Goal: Navigation & Orientation: Find specific page/section

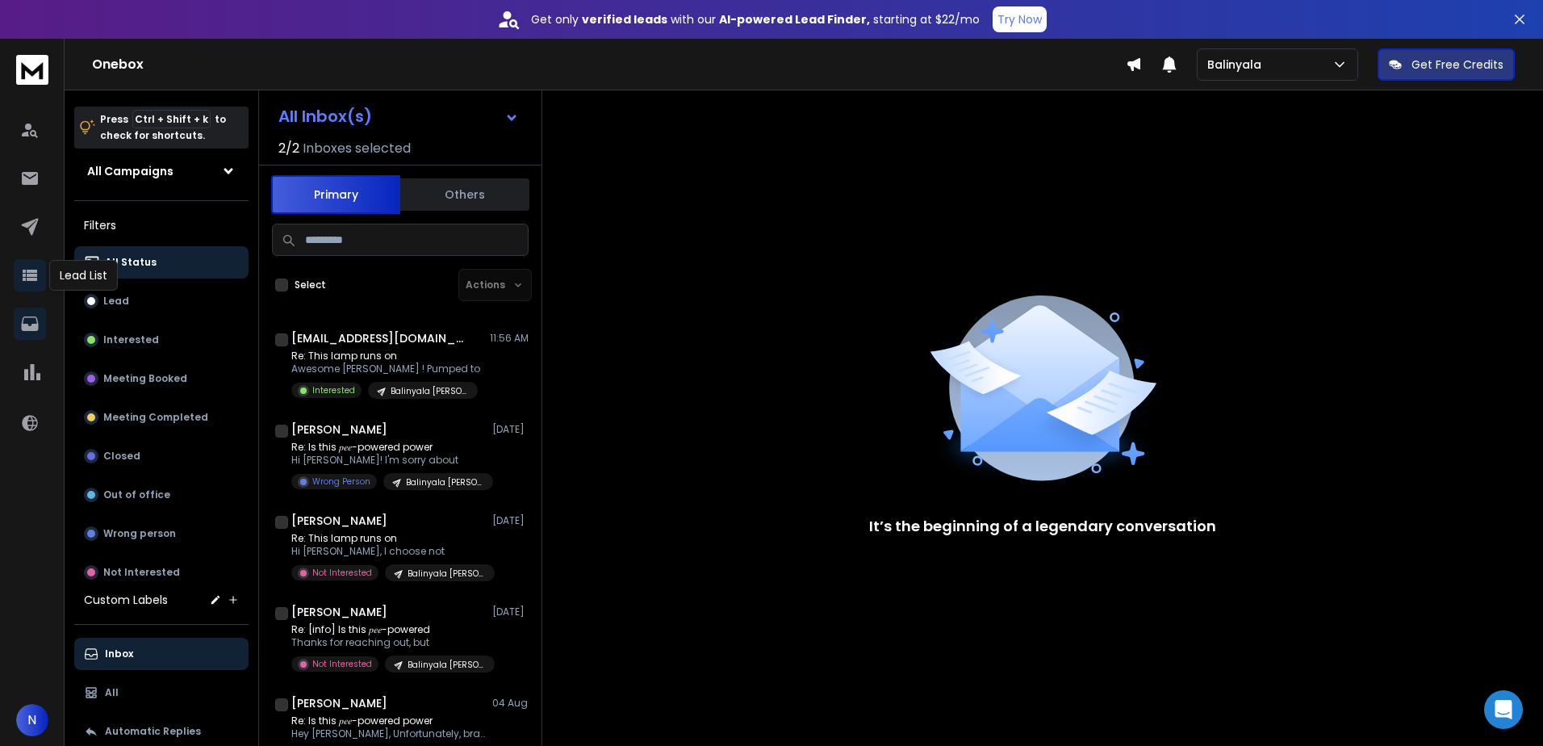
click at [19, 270] on link at bounding box center [30, 275] width 32 height 32
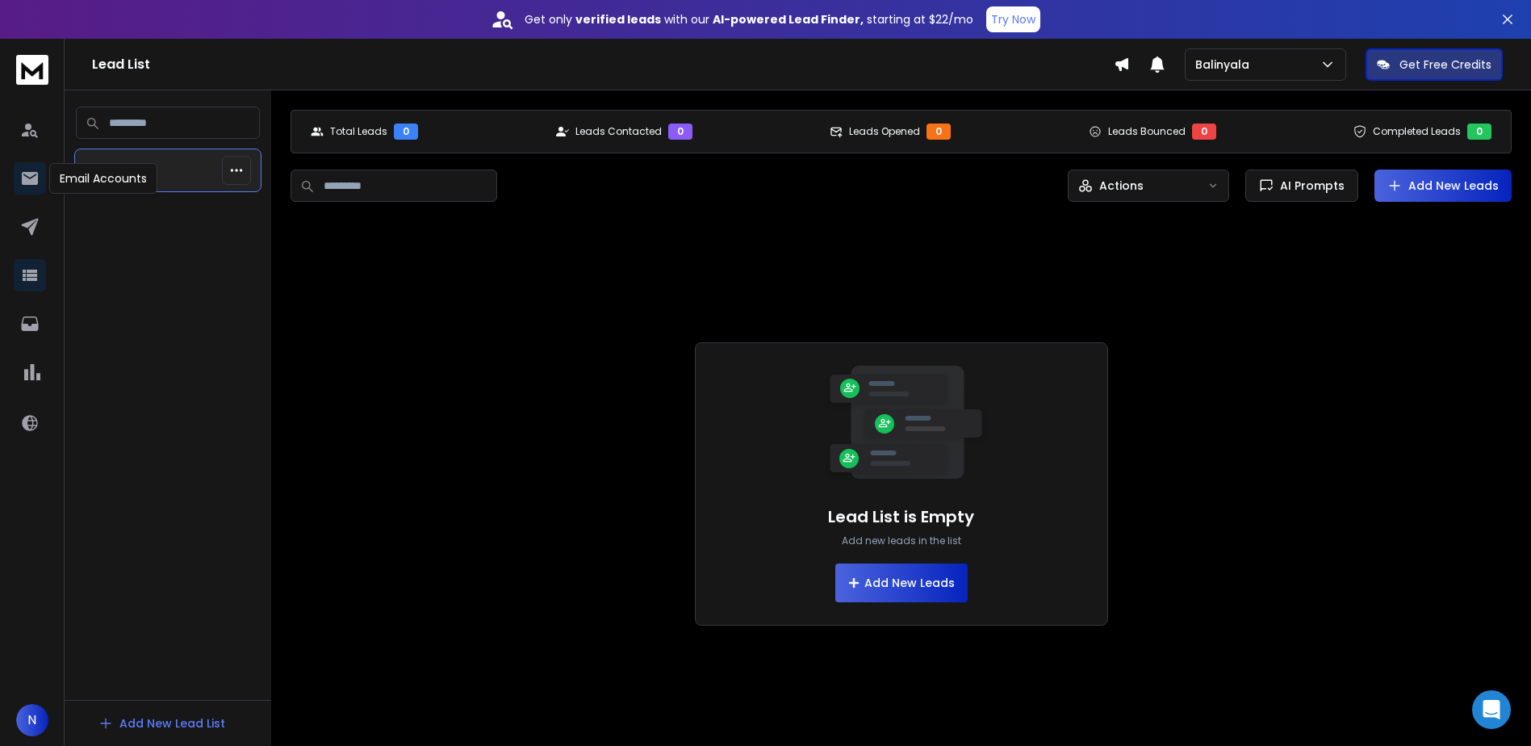
click at [15, 182] on link at bounding box center [30, 178] width 32 height 32
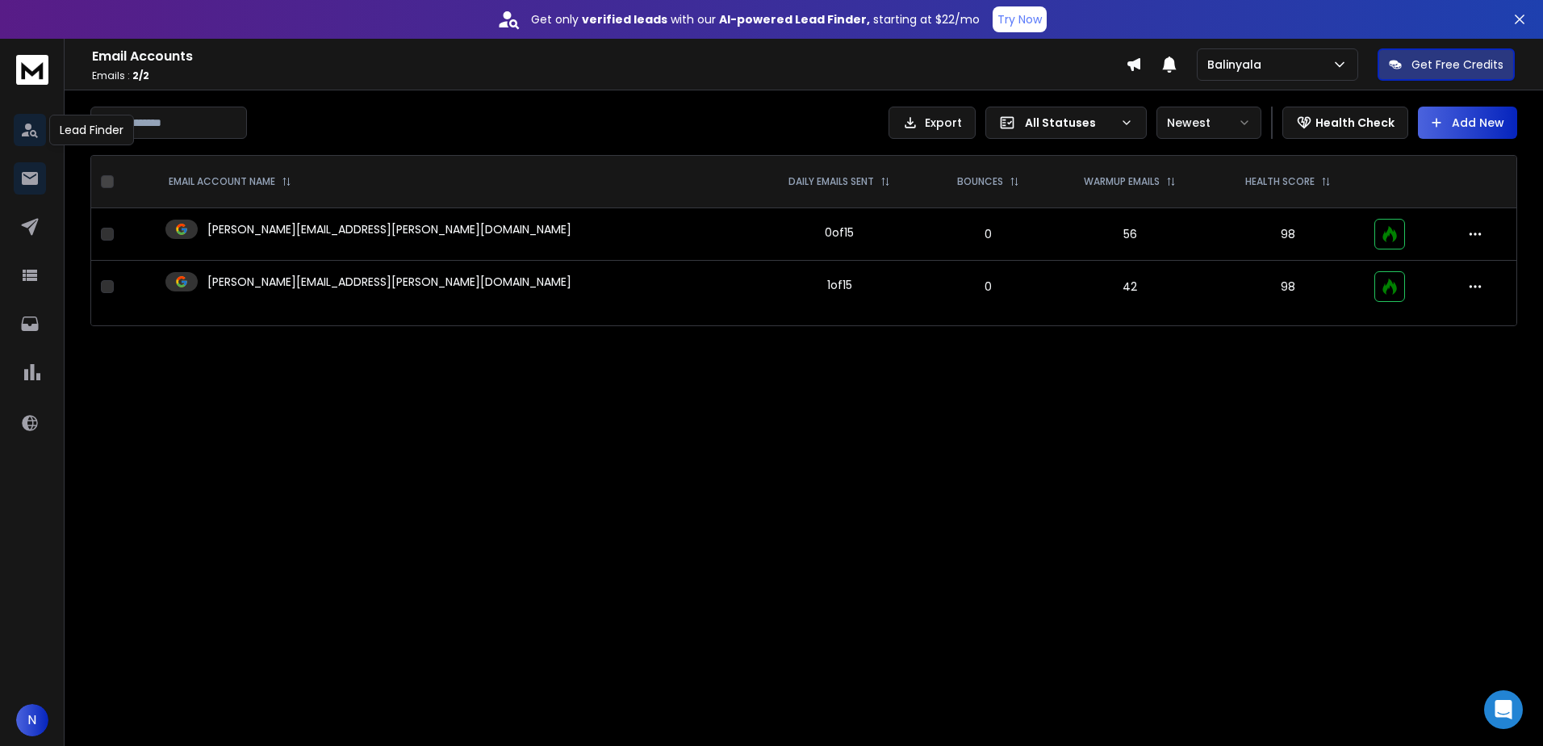
click at [35, 128] on icon at bounding box center [29, 129] width 19 height 19
